Goal: Navigation & Orientation: Find specific page/section

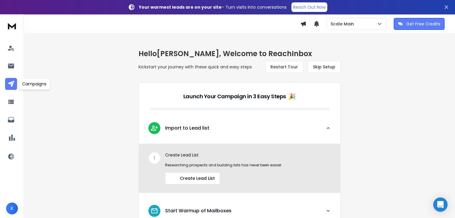
click at [10, 84] on icon at bounding box center [11, 84] width 6 height 6
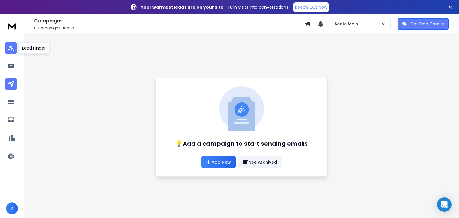
click at [12, 47] on icon at bounding box center [10, 48] width 7 height 7
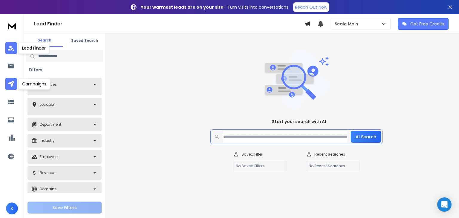
click at [10, 84] on icon at bounding box center [10, 83] width 7 height 7
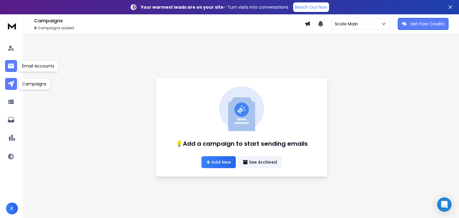
click at [11, 68] on icon at bounding box center [10, 66] width 7 height 7
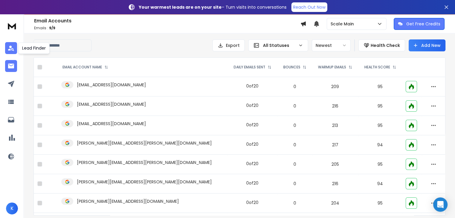
click at [11, 46] on icon at bounding box center [10, 48] width 7 height 7
